Goal: Task Accomplishment & Management: Manage account settings

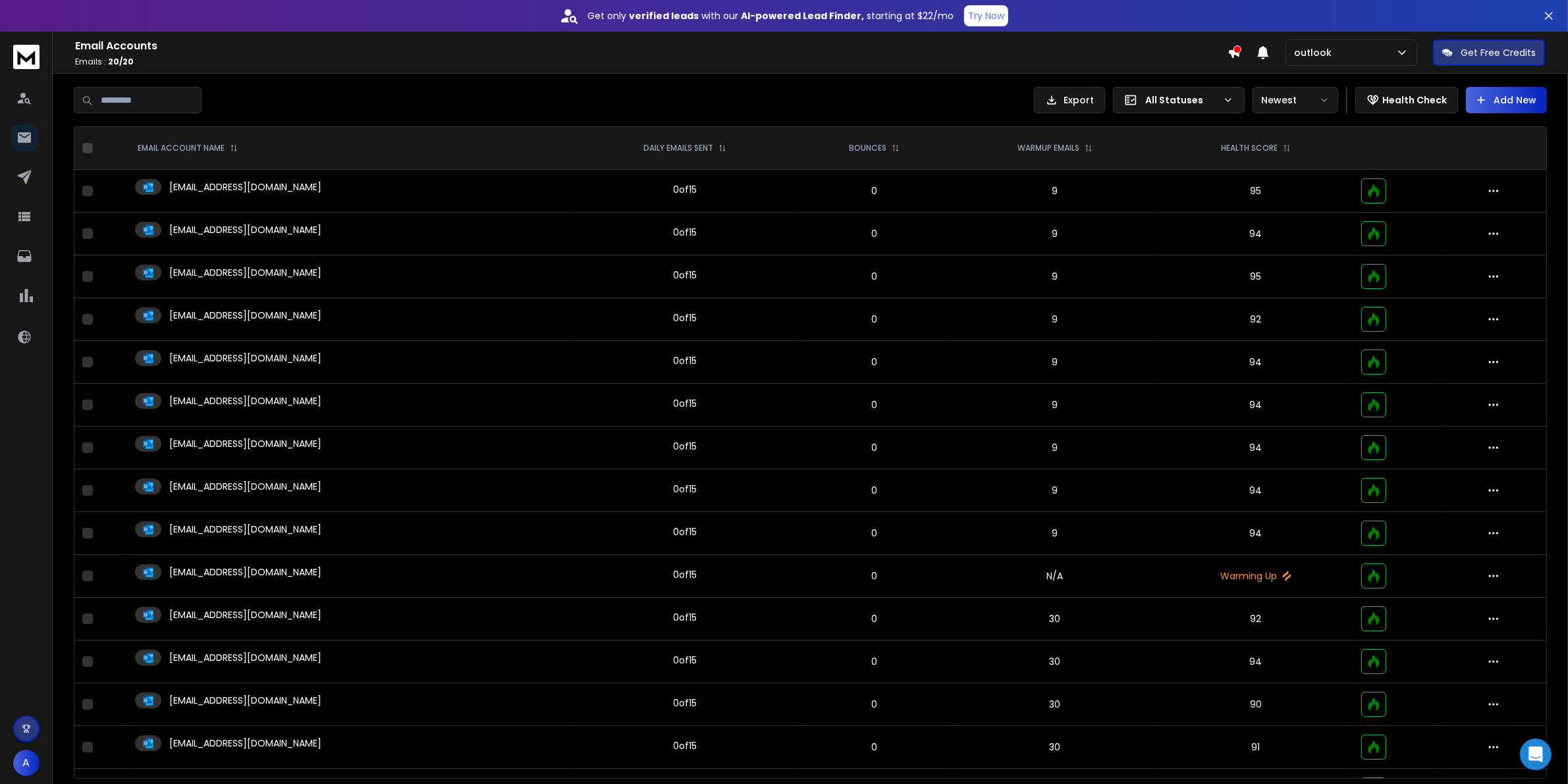
scroll to position [255, 0]
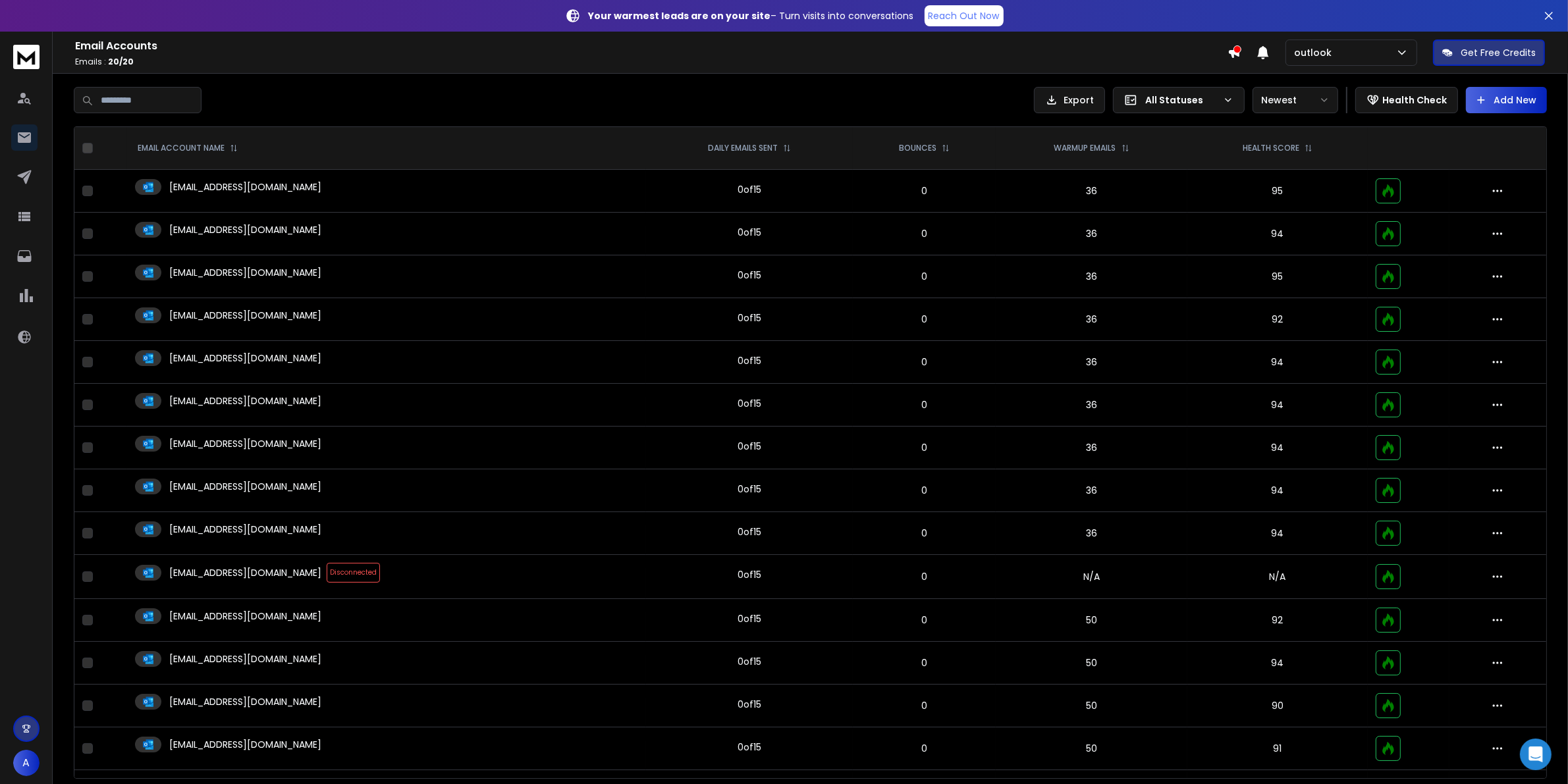
click at [274, 568] on p "[EMAIL_ADDRESS][DOMAIN_NAME]" at bounding box center [245, 573] width 152 height 13
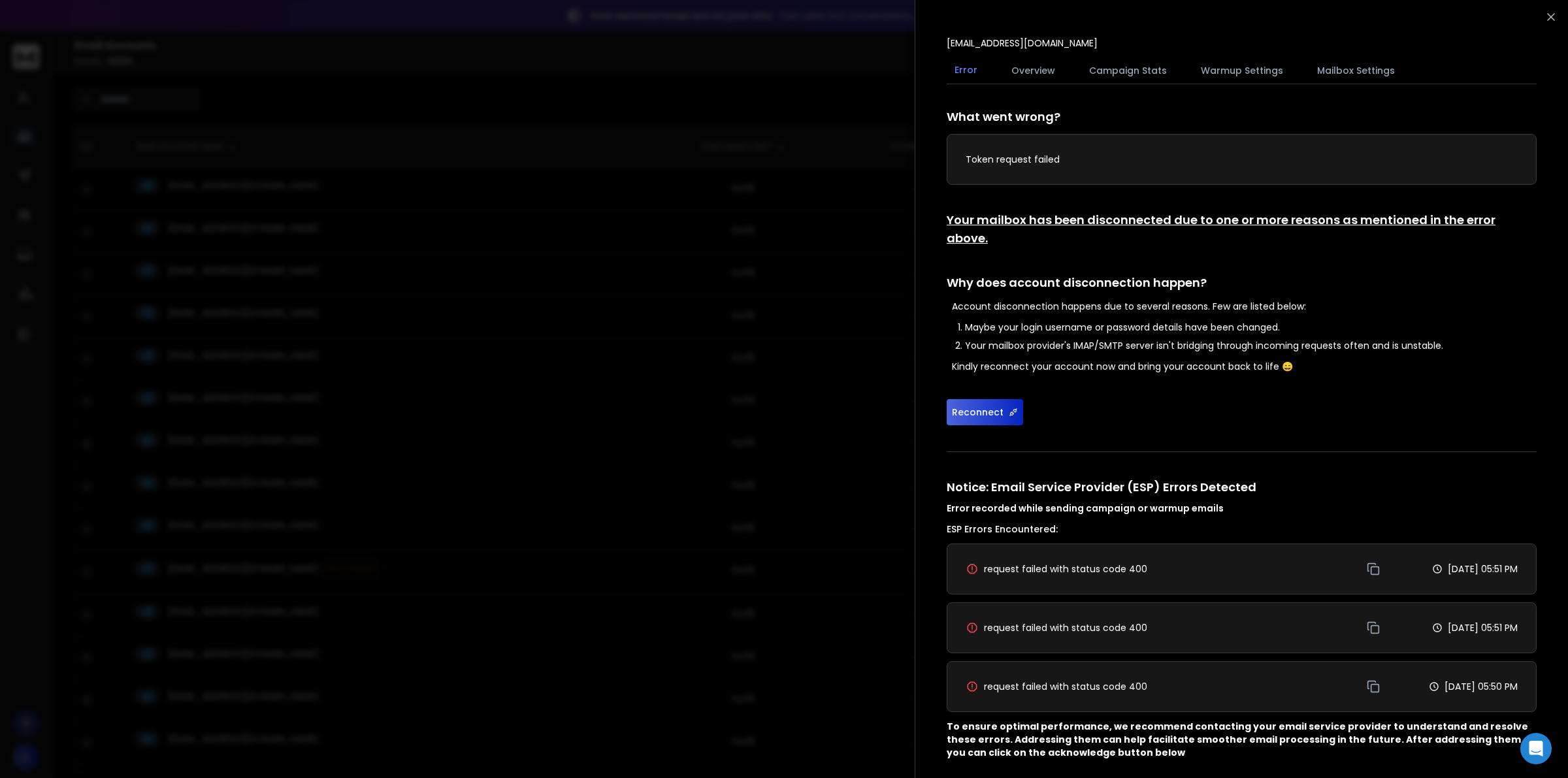
scroll to position [52, 0]
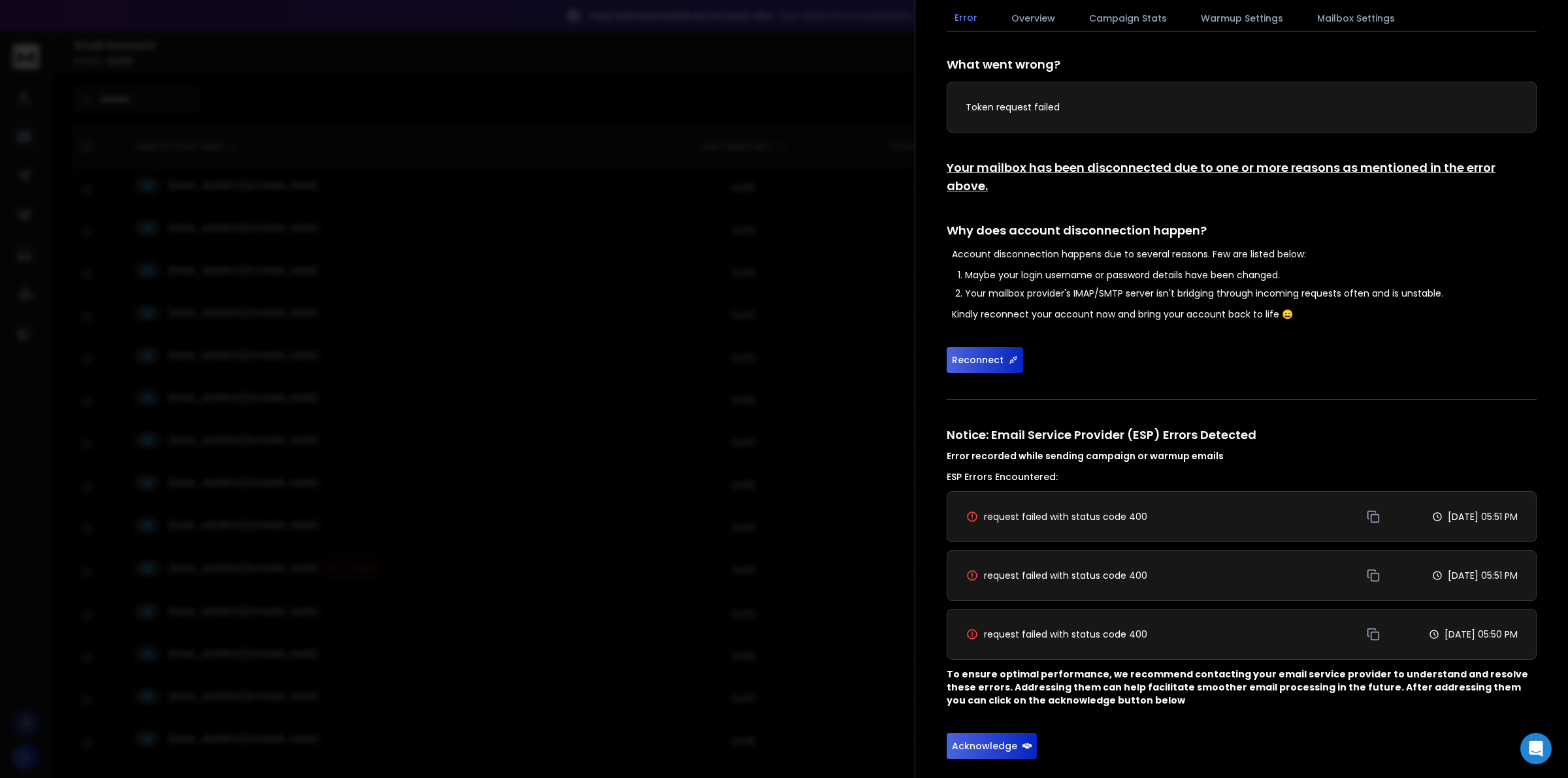
click at [990, 735] on button "Acknowledge" at bounding box center [992, 746] width 90 height 26
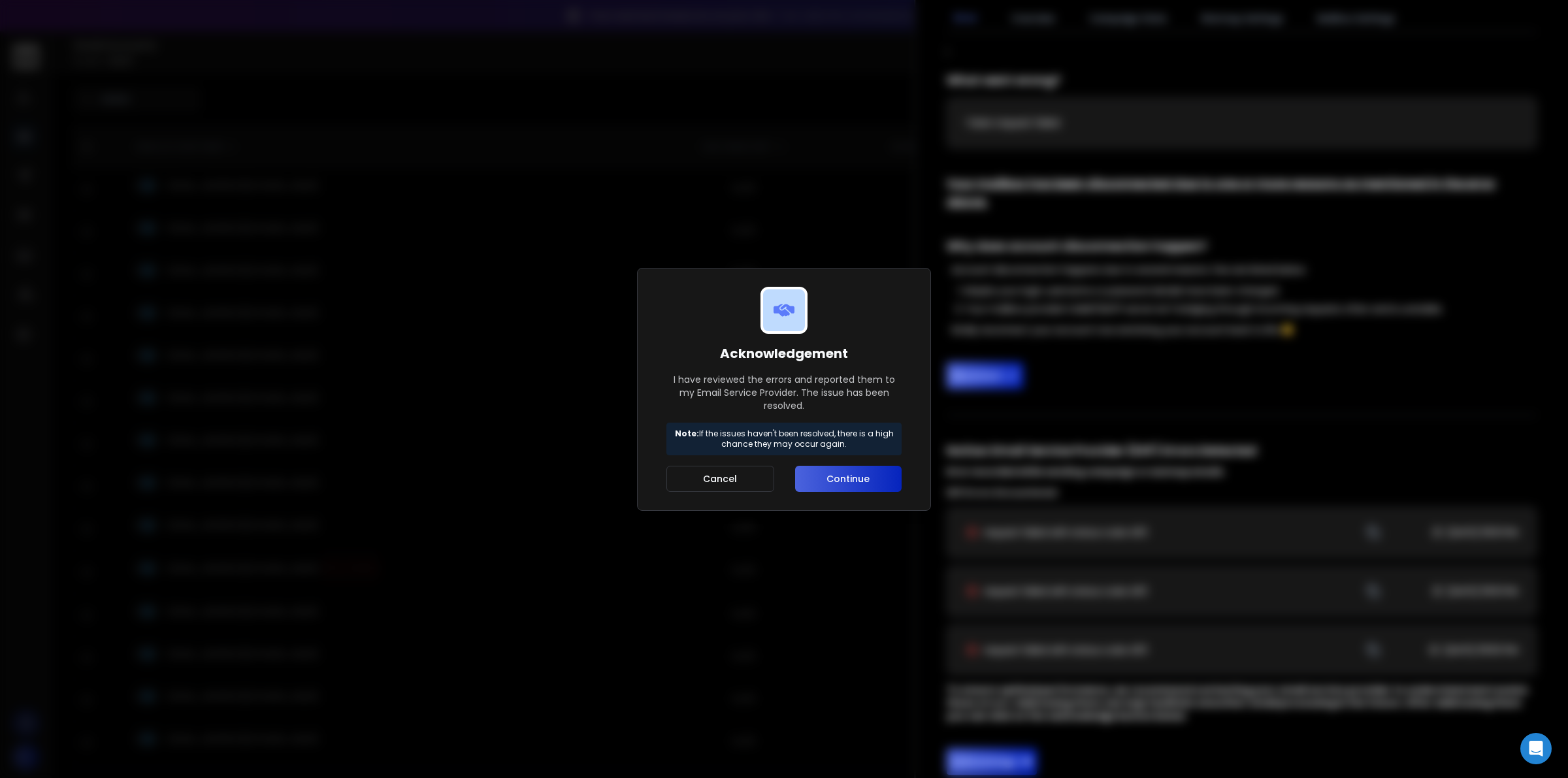
click at [843, 485] on button "Continue" at bounding box center [848, 479] width 107 height 26
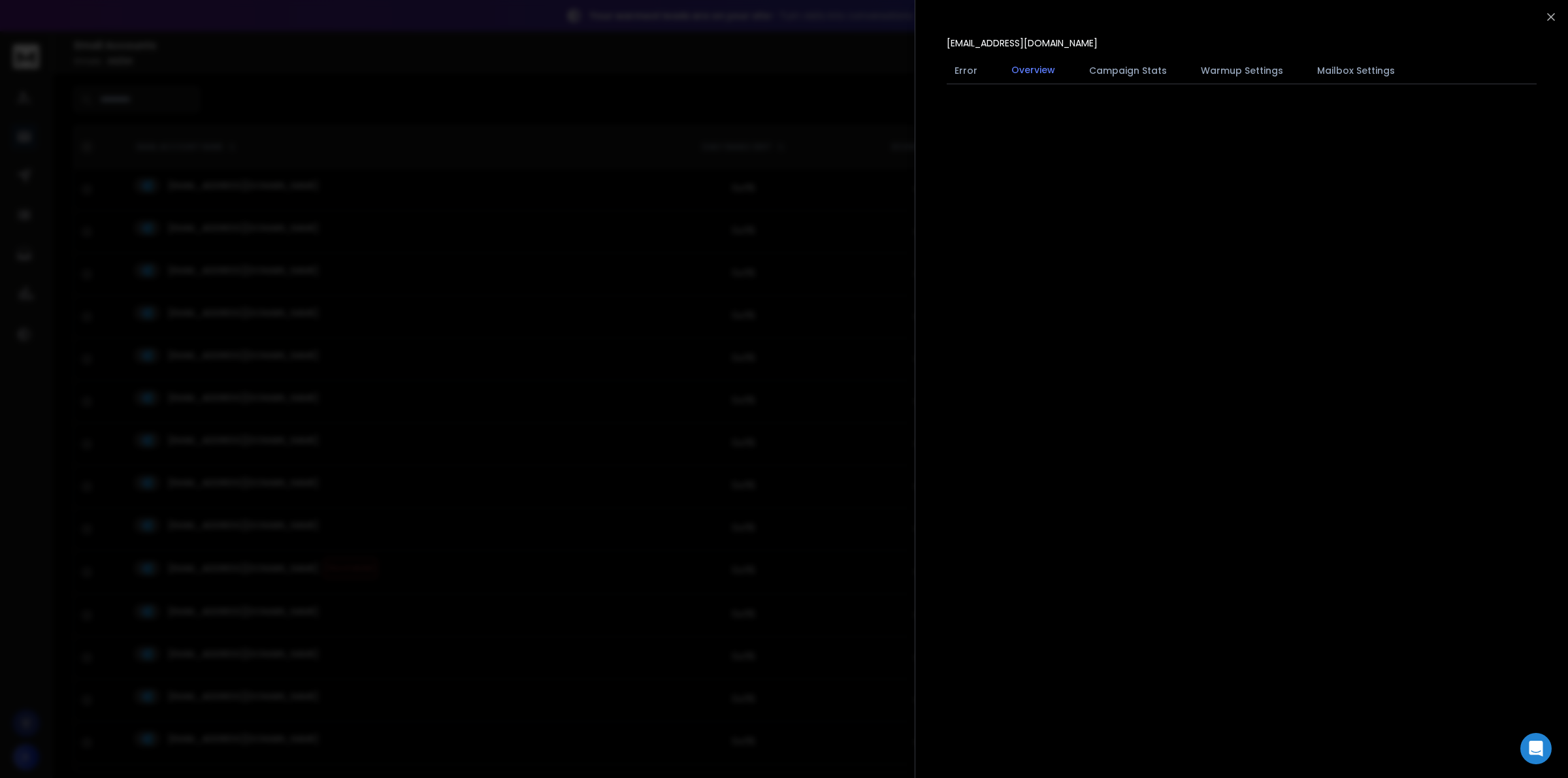
scroll to position [0, 0]
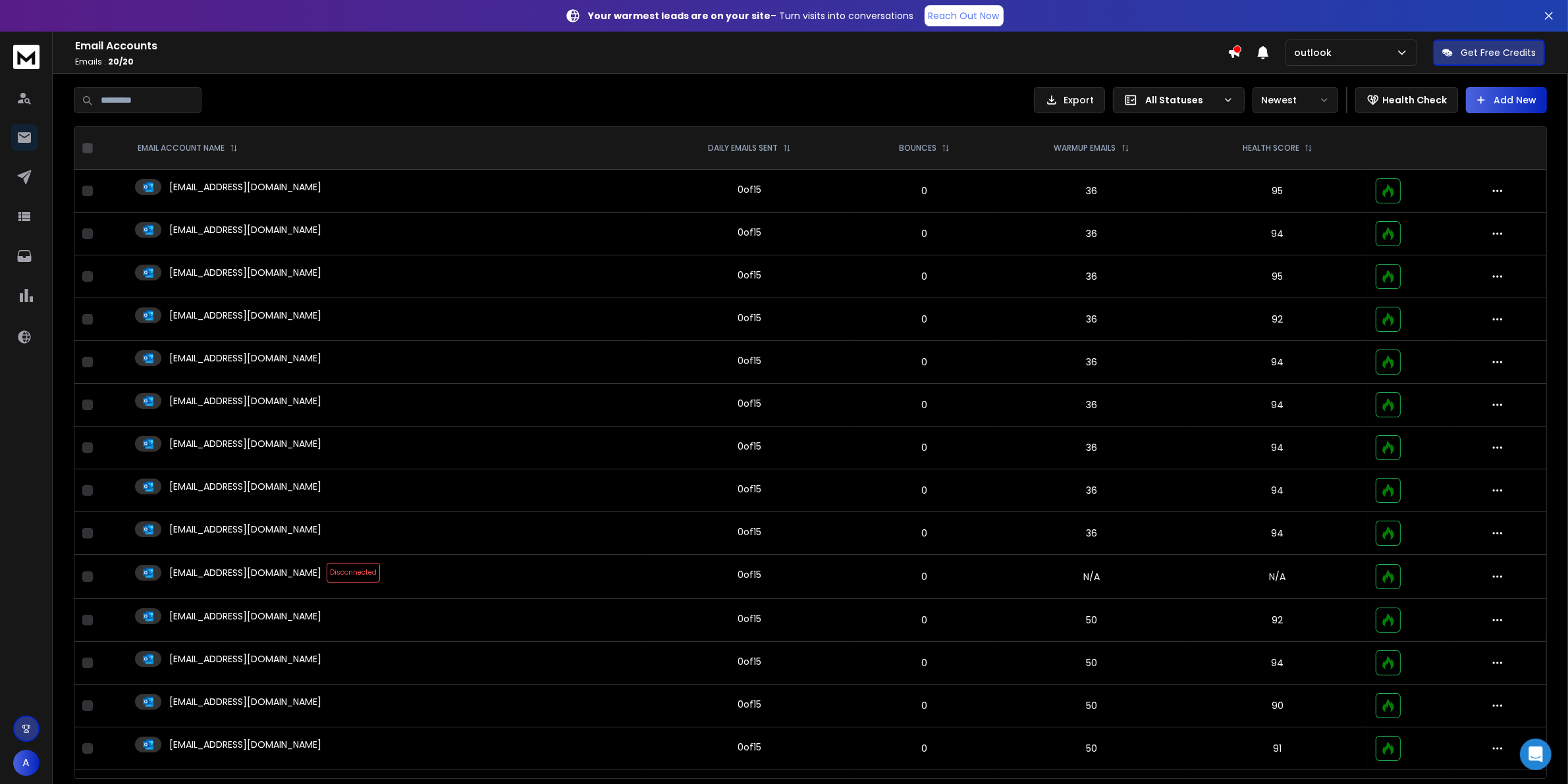
click at [483, 567] on div "info@ggcareerssearcher.com Disconnected" at bounding box center [386, 573] width 503 height 20
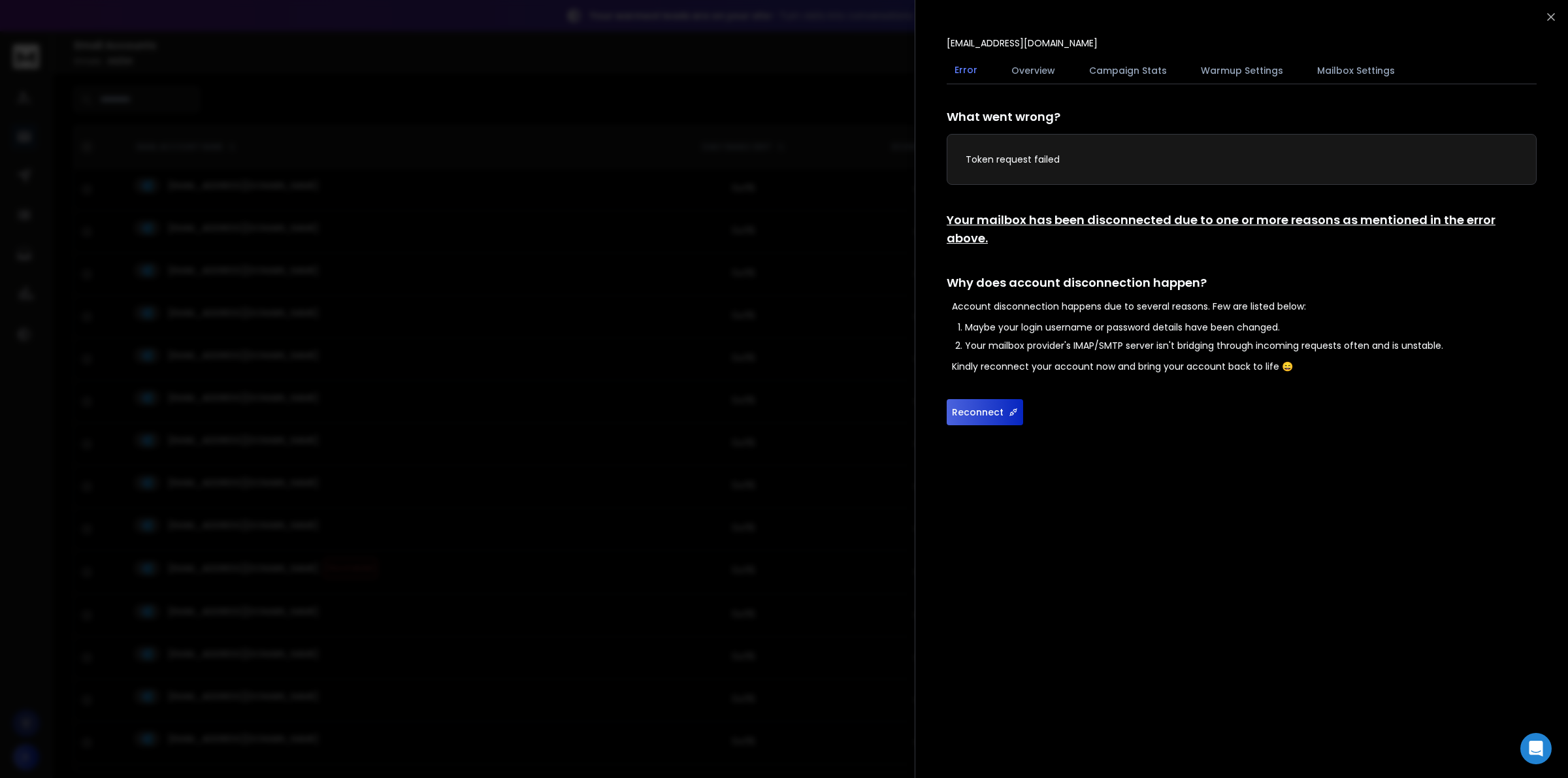
click at [1002, 399] on button "Reconnect" at bounding box center [984, 412] width 77 height 26
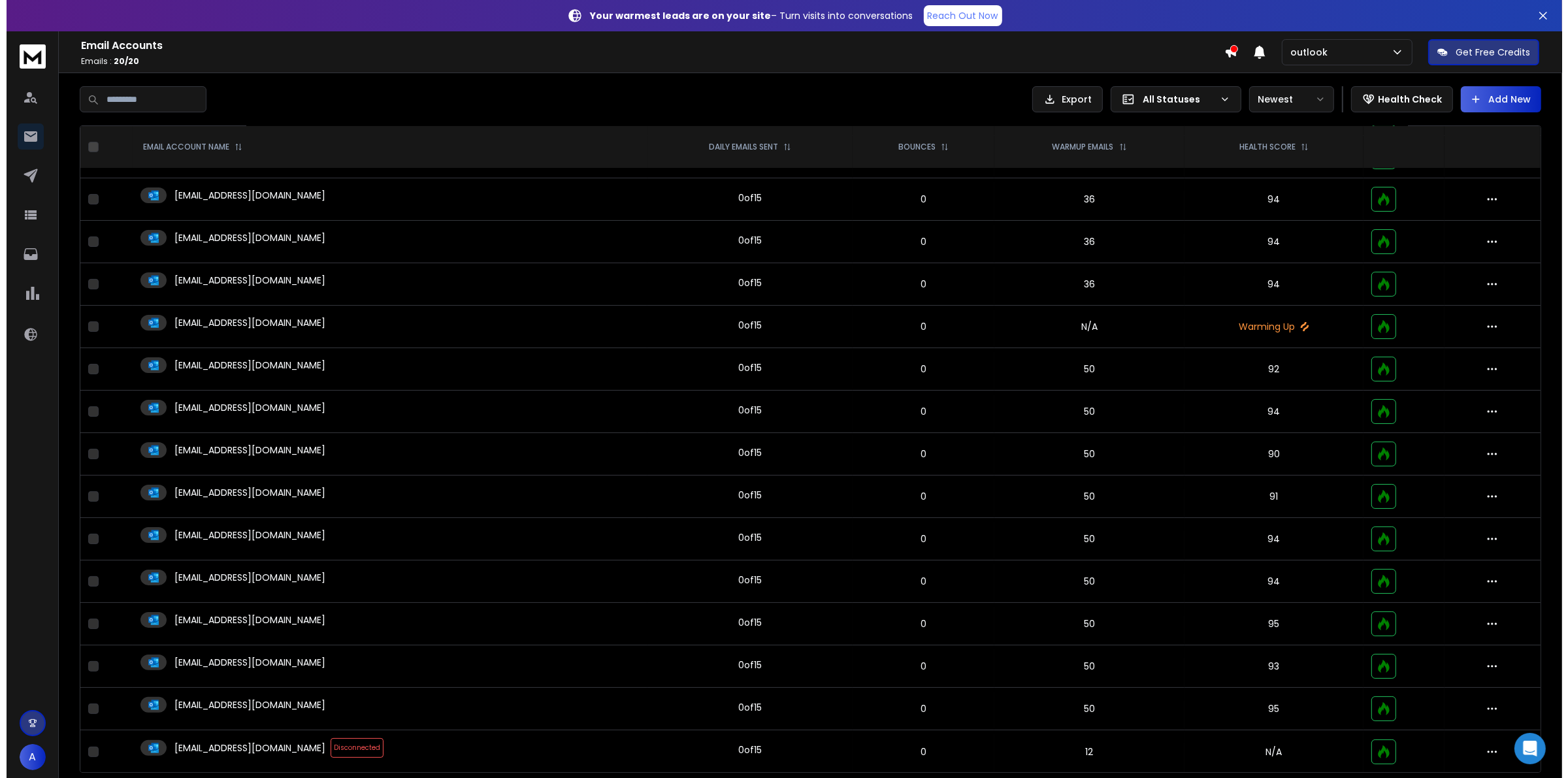
scroll to position [259, 0]
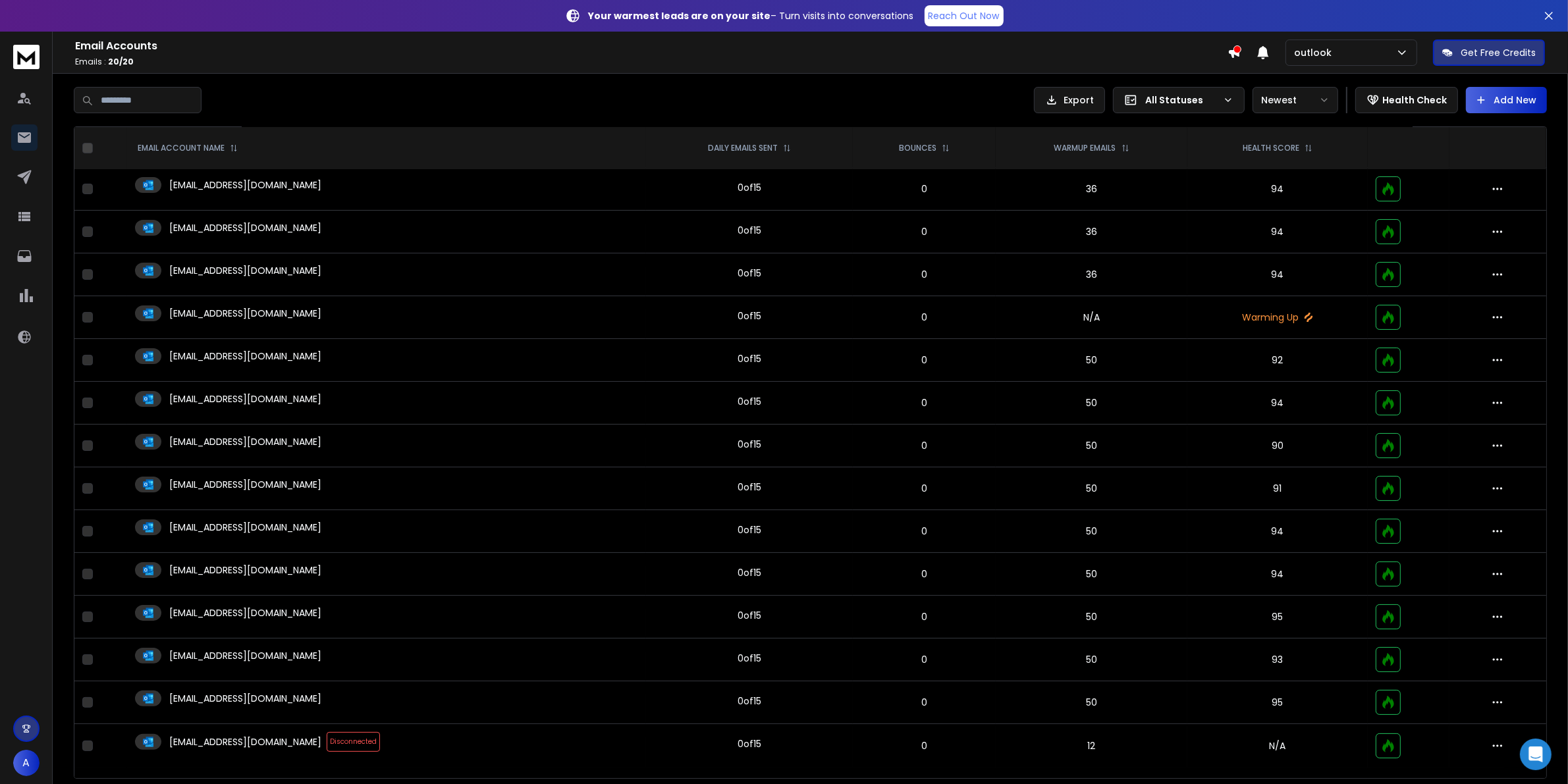
click at [258, 741] on p "[EMAIL_ADDRESS][DOMAIN_NAME]" at bounding box center [245, 742] width 152 height 13
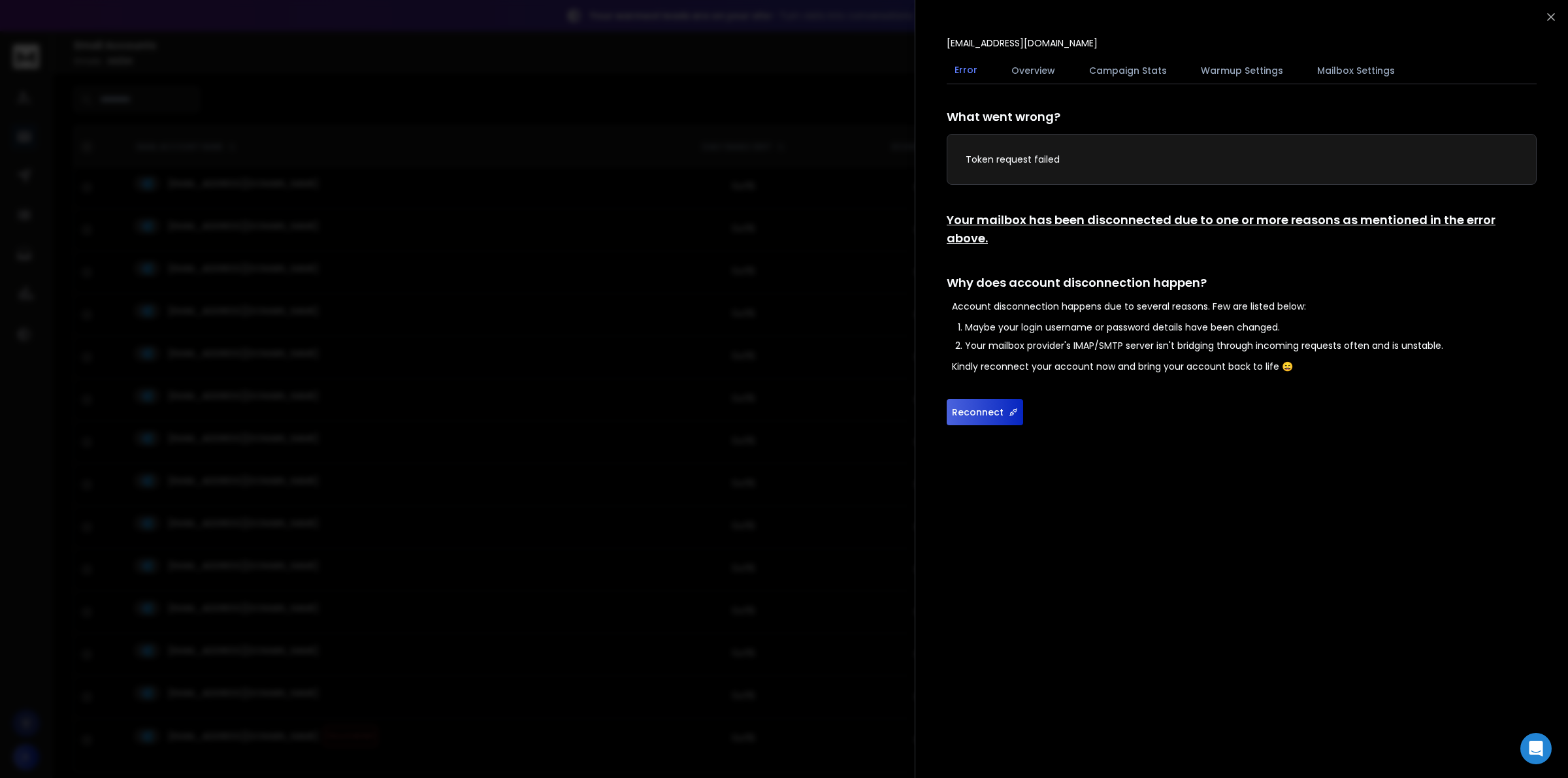
click at [974, 399] on button "Reconnect" at bounding box center [984, 412] width 77 height 26
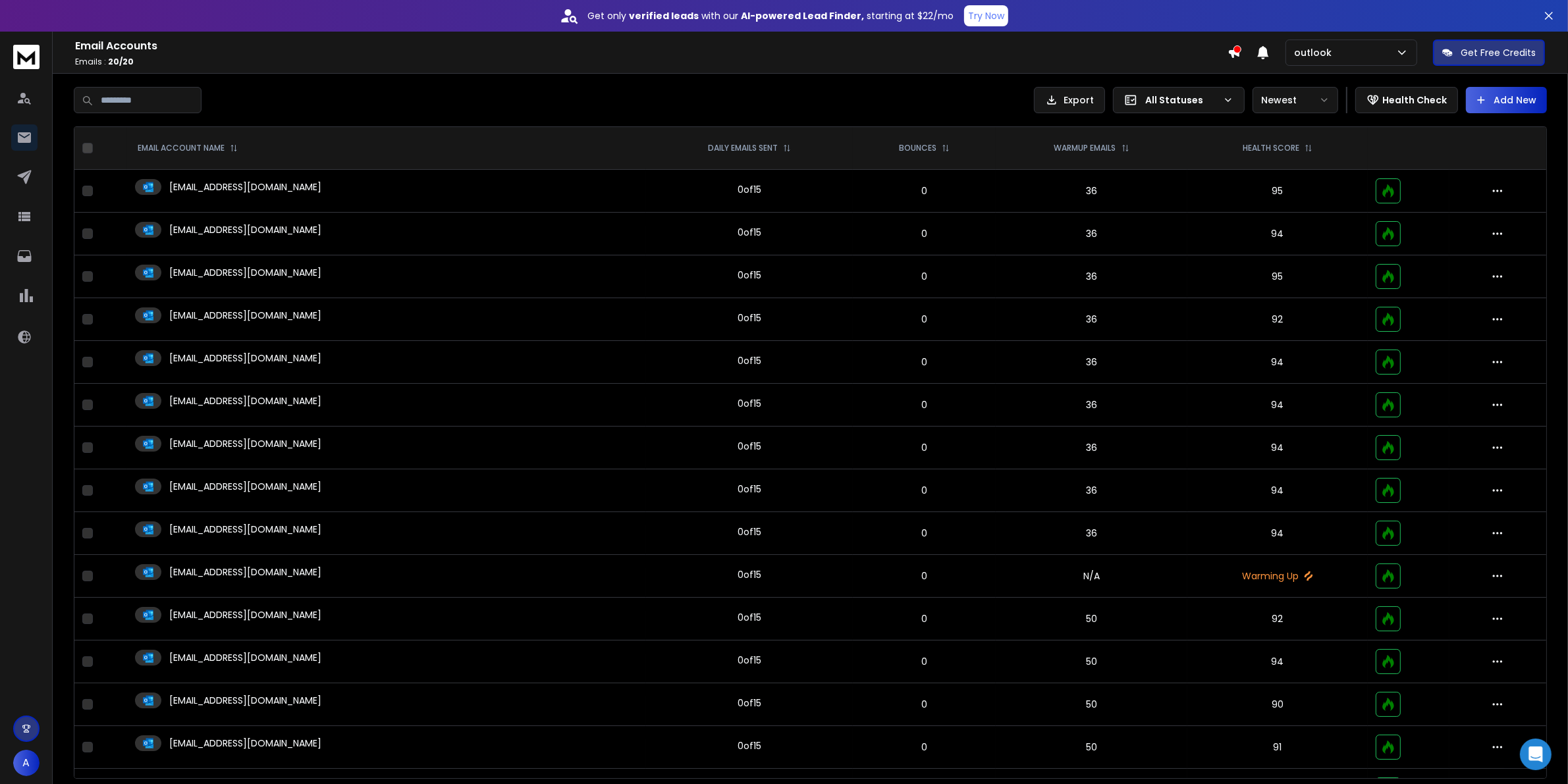
scroll to position [261, 0]
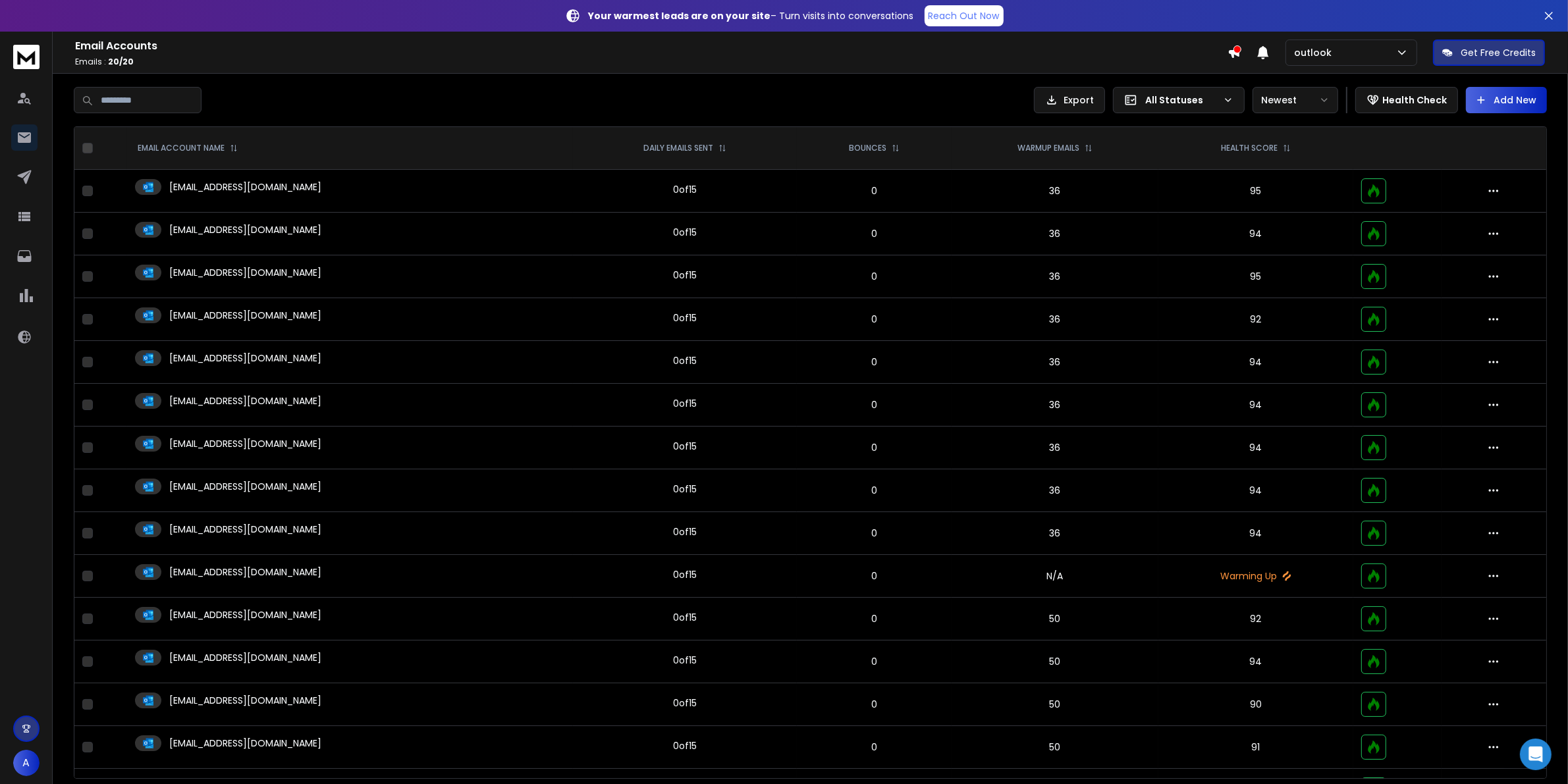
click at [1284, 146] on icon at bounding box center [1286, 148] width 8 height 8
click at [686, 745] on div "0 of 15" at bounding box center [685, 745] width 24 height 13
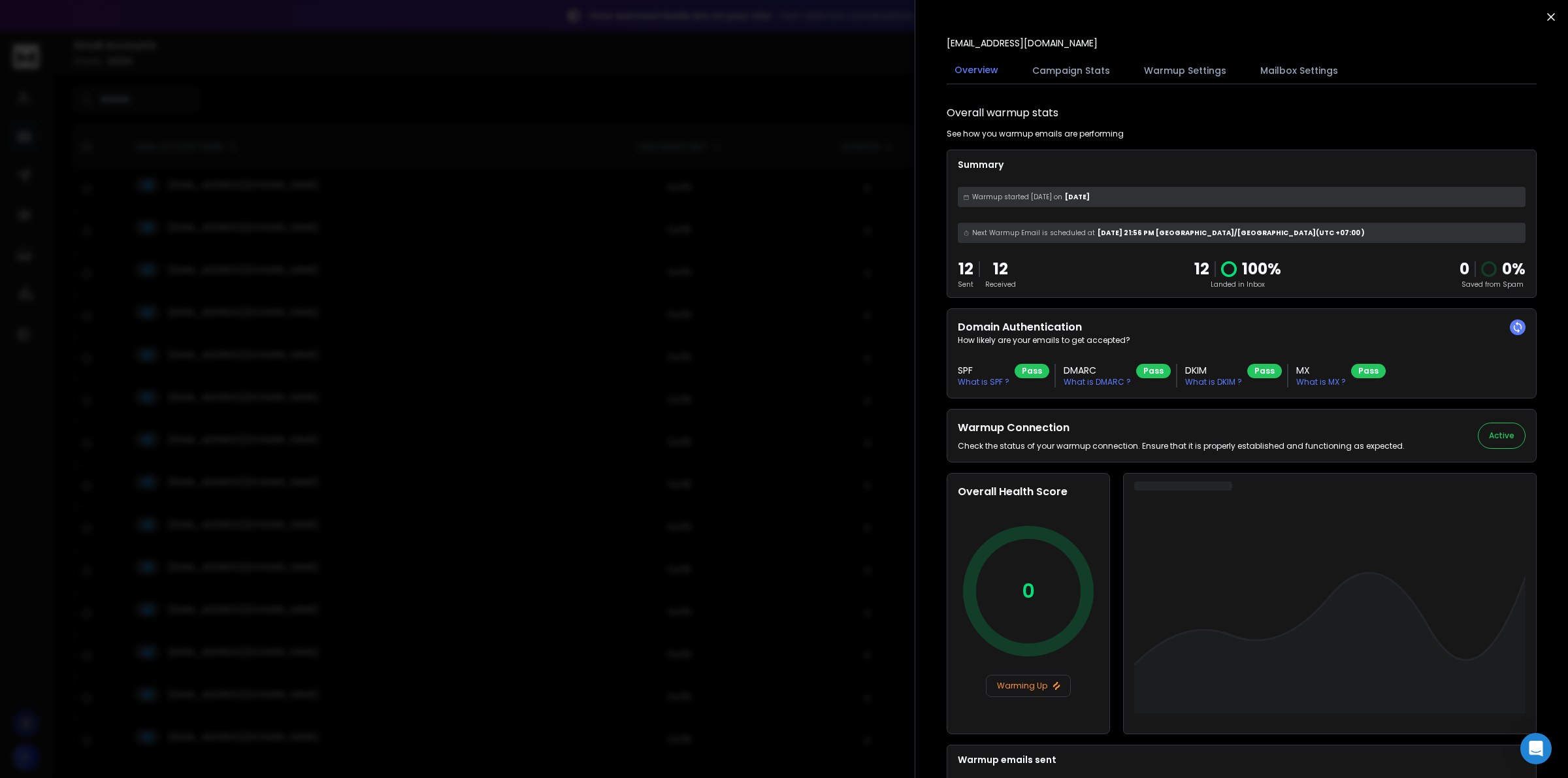
click at [1546, 13] on icon "button" at bounding box center [1551, 17] width 13 height 13
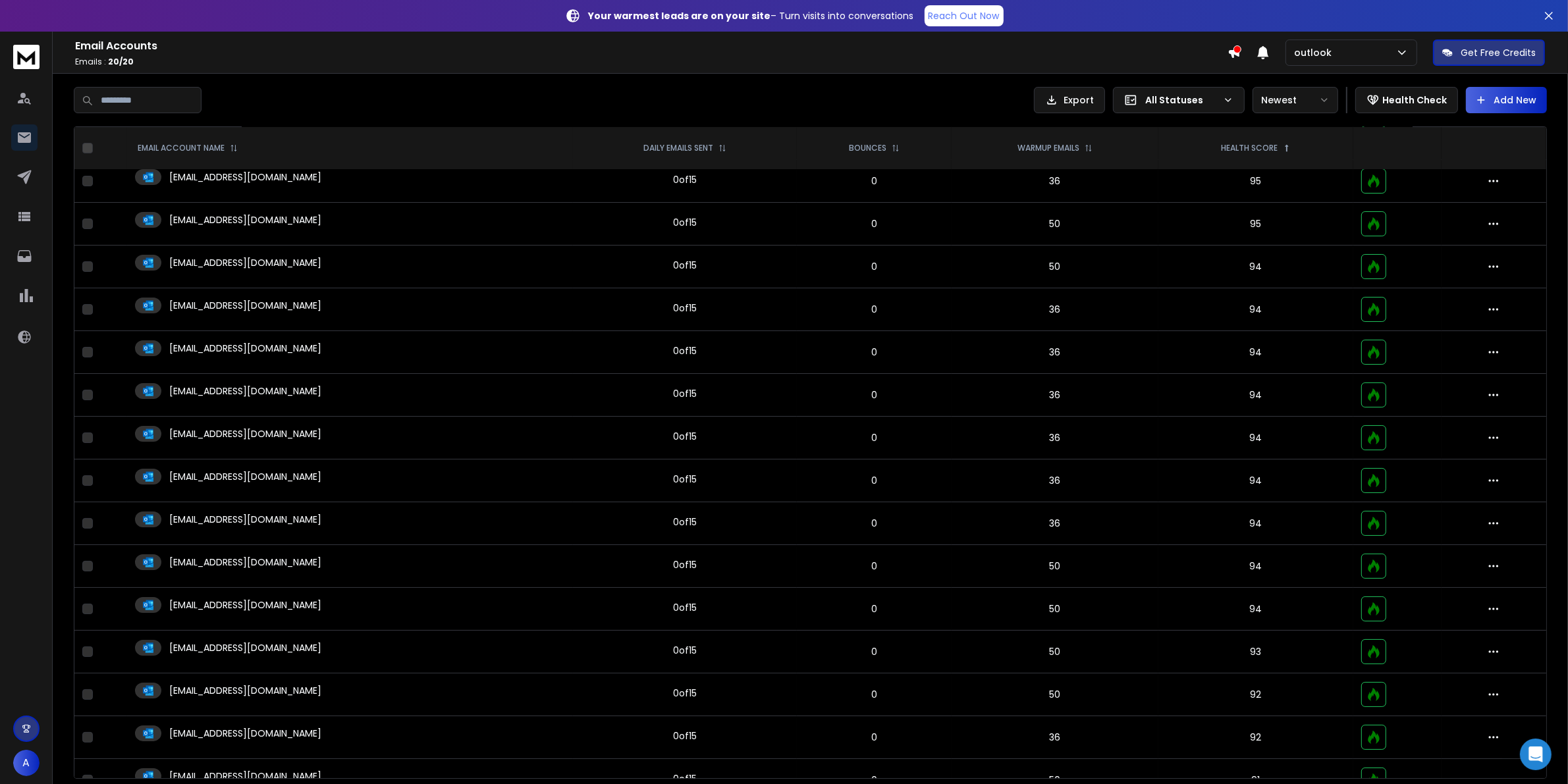
scroll to position [0, 0]
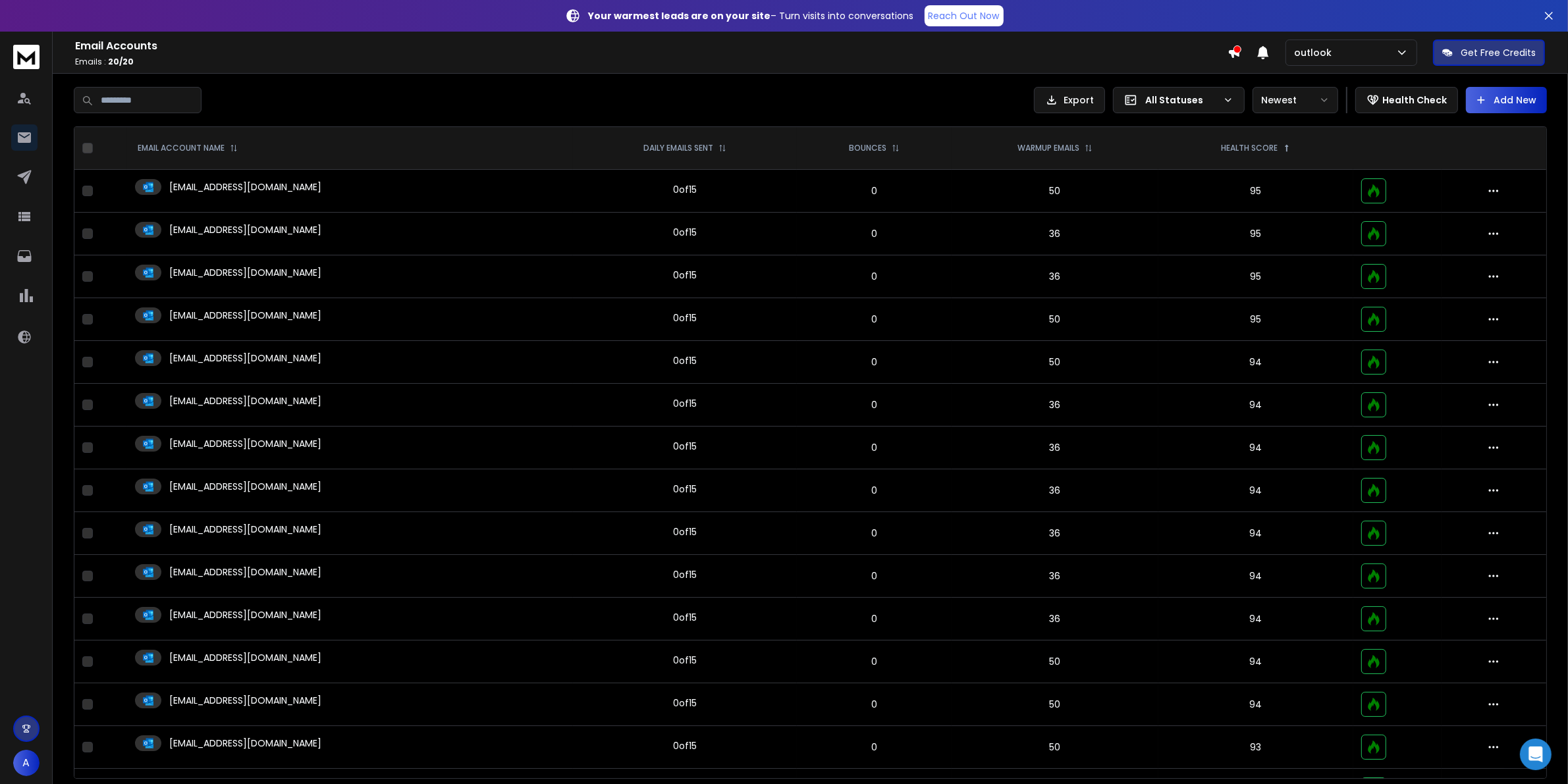
click at [324, 196] on td "[EMAIL_ADDRESS][DOMAIN_NAME]" at bounding box center [350, 191] width 446 height 43
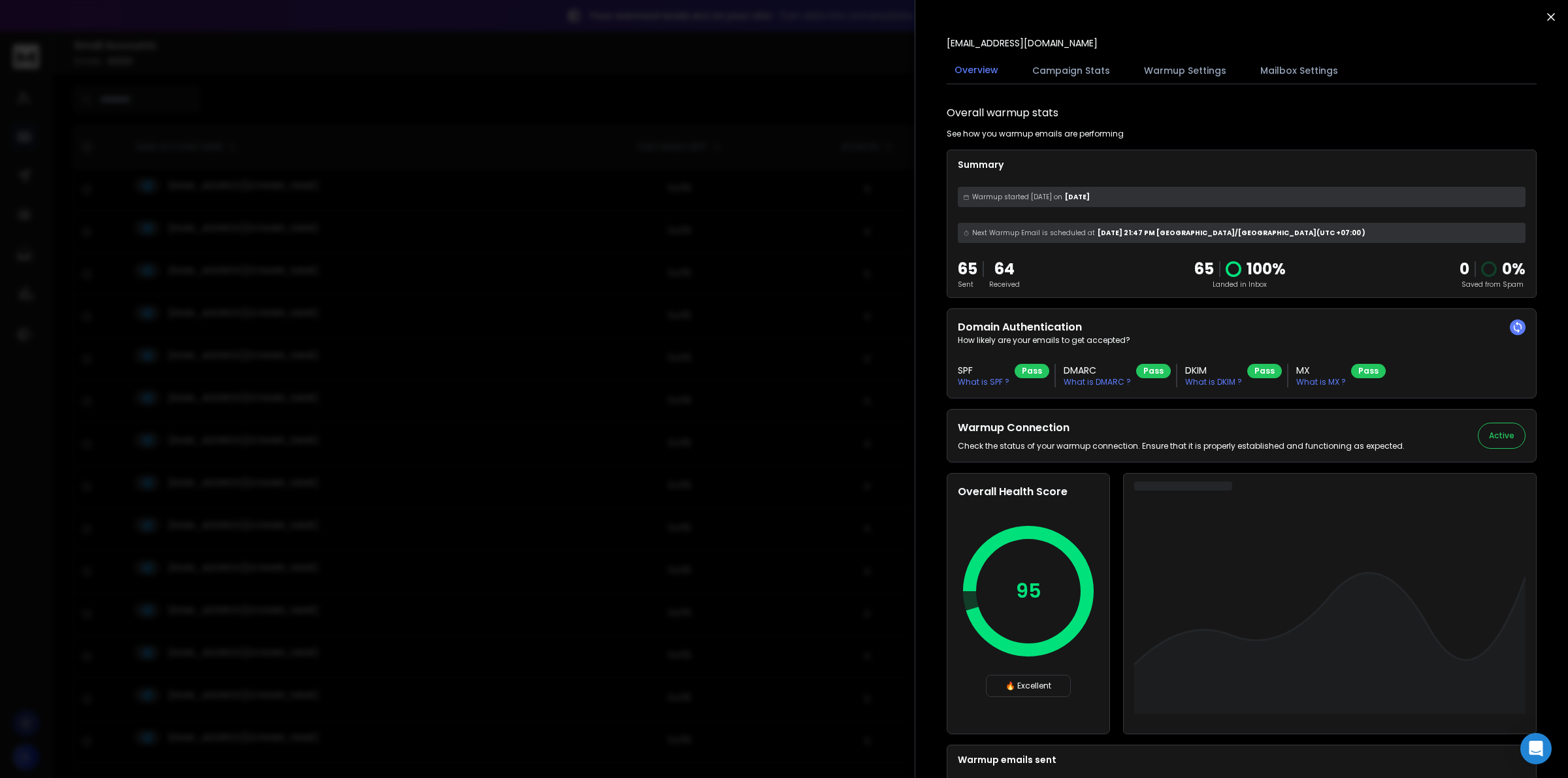
click at [1544, 17] on icon "button" at bounding box center [1551, 17] width 13 height 13
